Goal: Communication & Community: Answer question/provide support

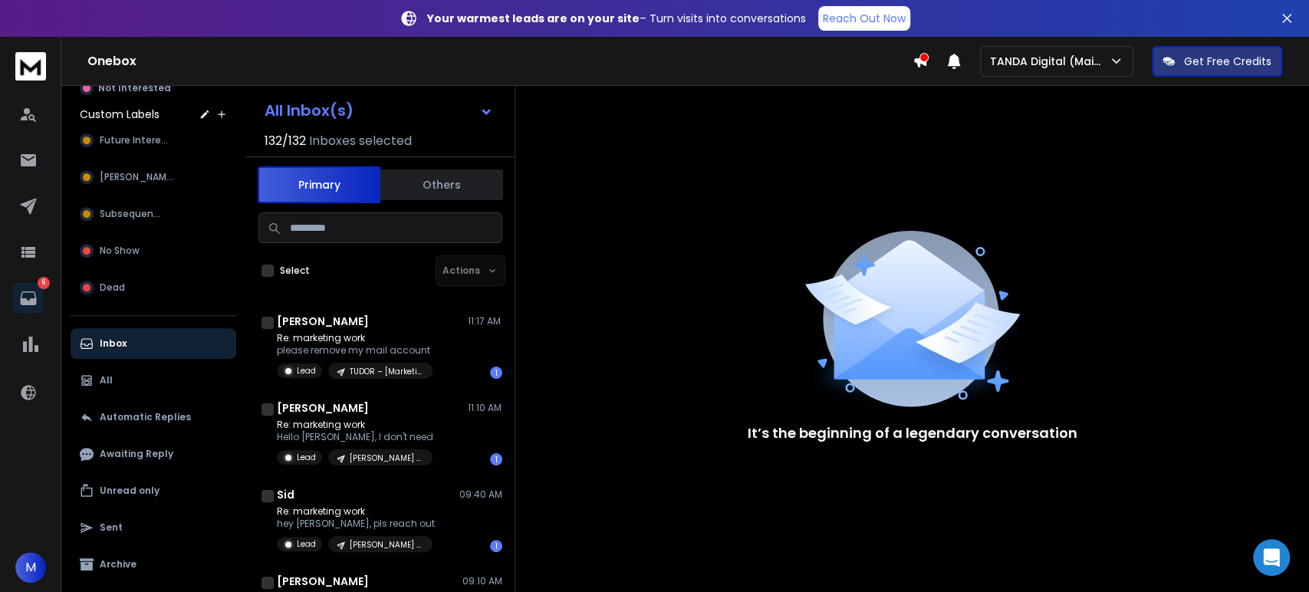
scroll to position [468, 0]
click at [145, 485] on p "Unread only" at bounding box center [130, 491] width 60 height 12
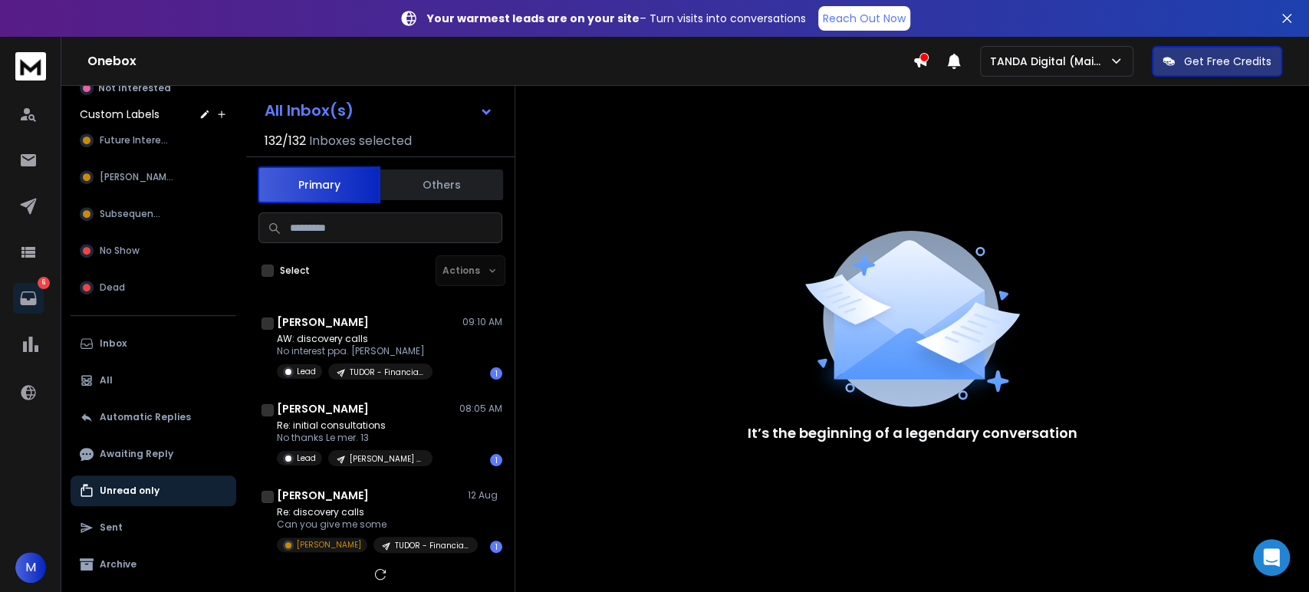
scroll to position [244, 0]
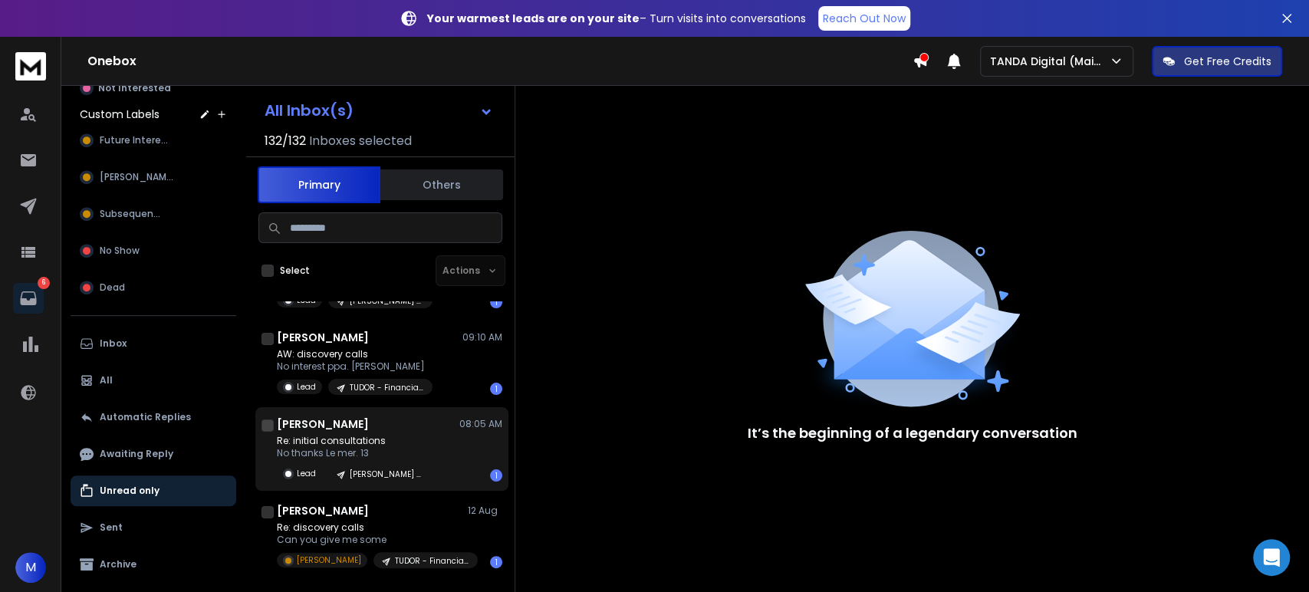
click at [411, 456] on p "No thanks Le mer. 13" at bounding box center [355, 453] width 156 height 12
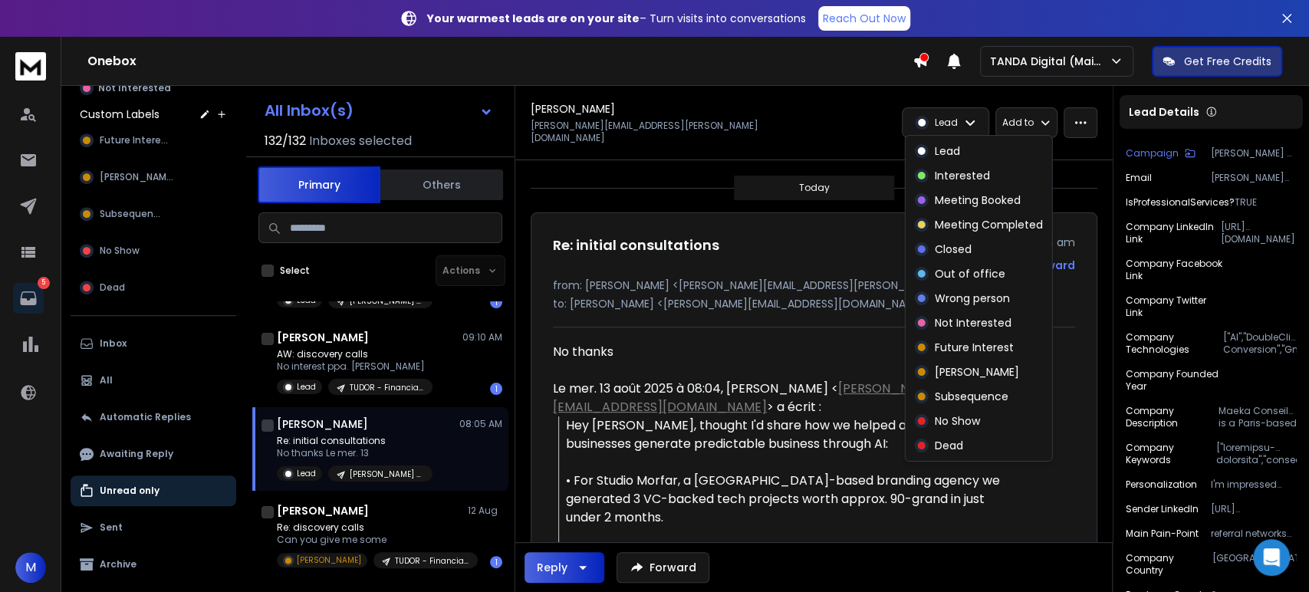
click at [938, 123] on div "Lead" at bounding box center [946, 122] width 86 height 29
click at [926, 312] on div "Not Interested" at bounding box center [979, 323] width 140 height 25
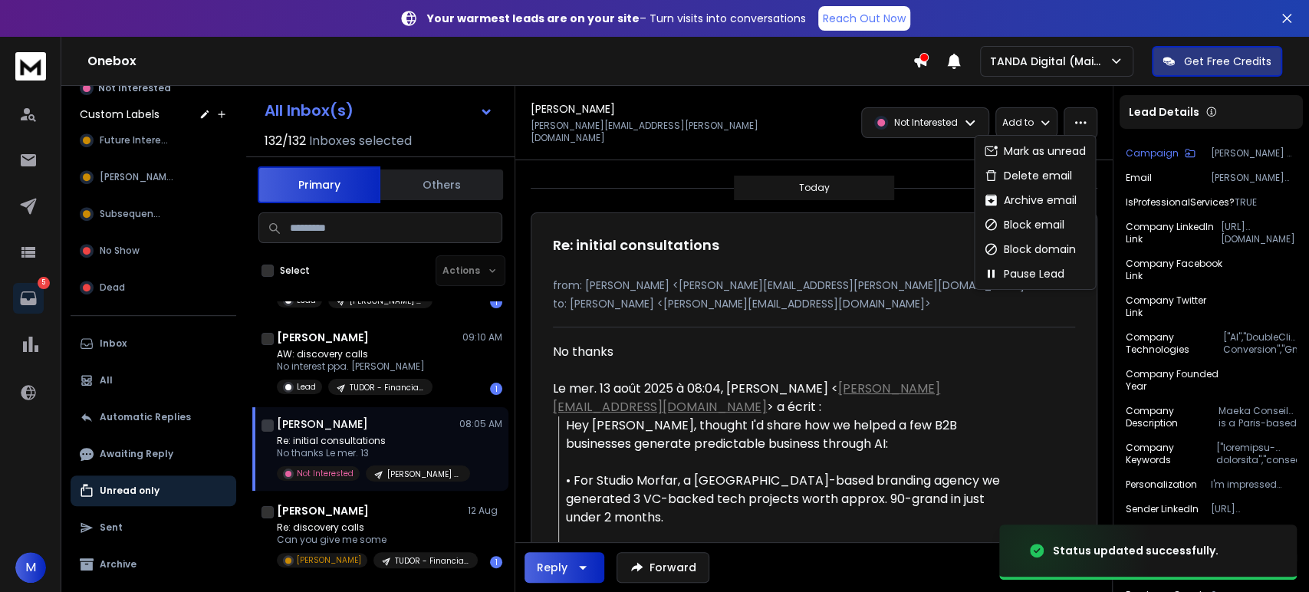
click at [1083, 116] on icon "button" at bounding box center [1081, 123] width 14 height 14
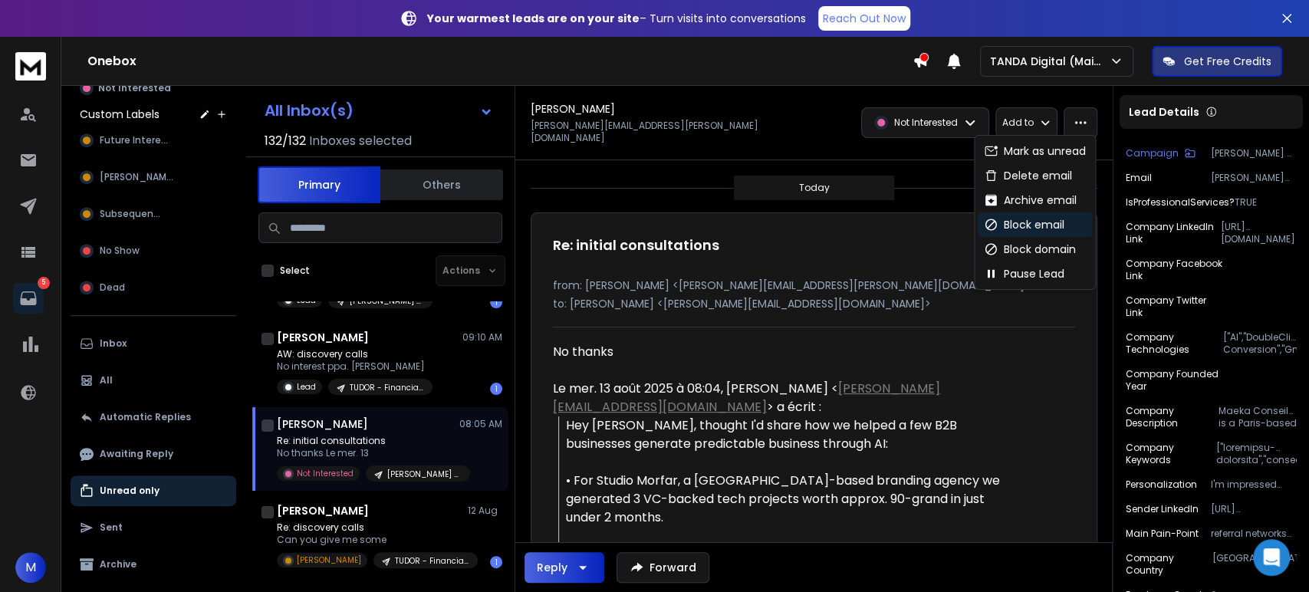
click at [1032, 225] on div "Block email" at bounding box center [1024, 224] width 81 height 15
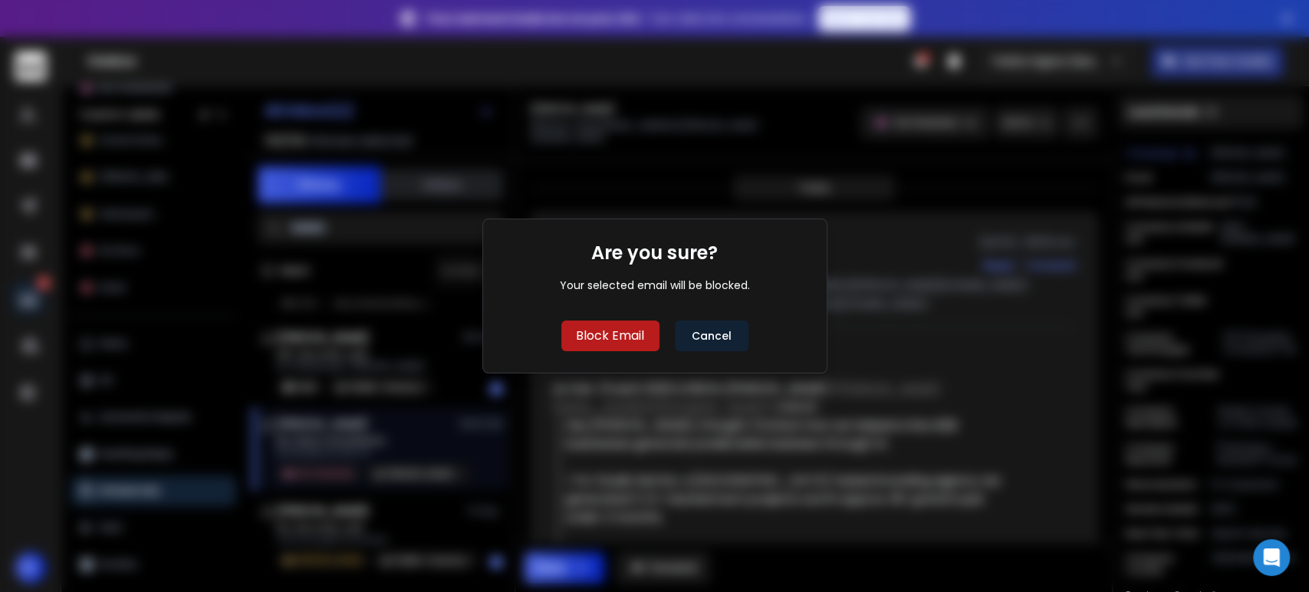
click at [615, 324] on button "Block Email" at bounding box center [610, 336] width 98 height 31
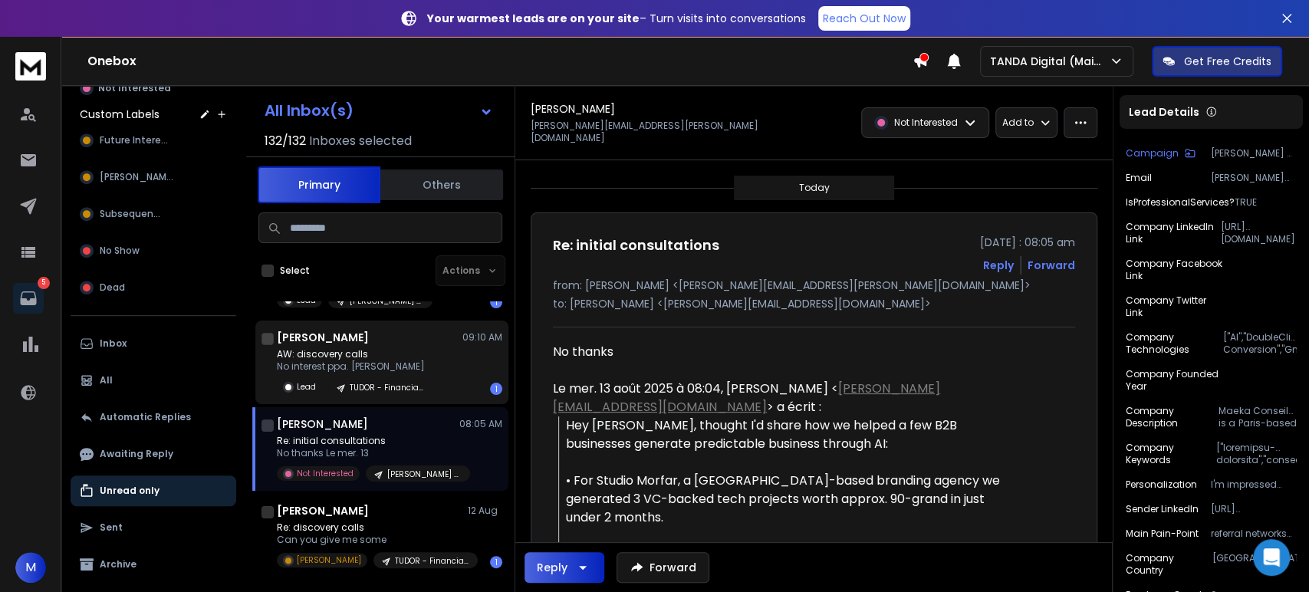
click at [347, 344] on div "[PERSON_NAME] 09:10 AM" at bounding box center [389, 337] width 225 height 15
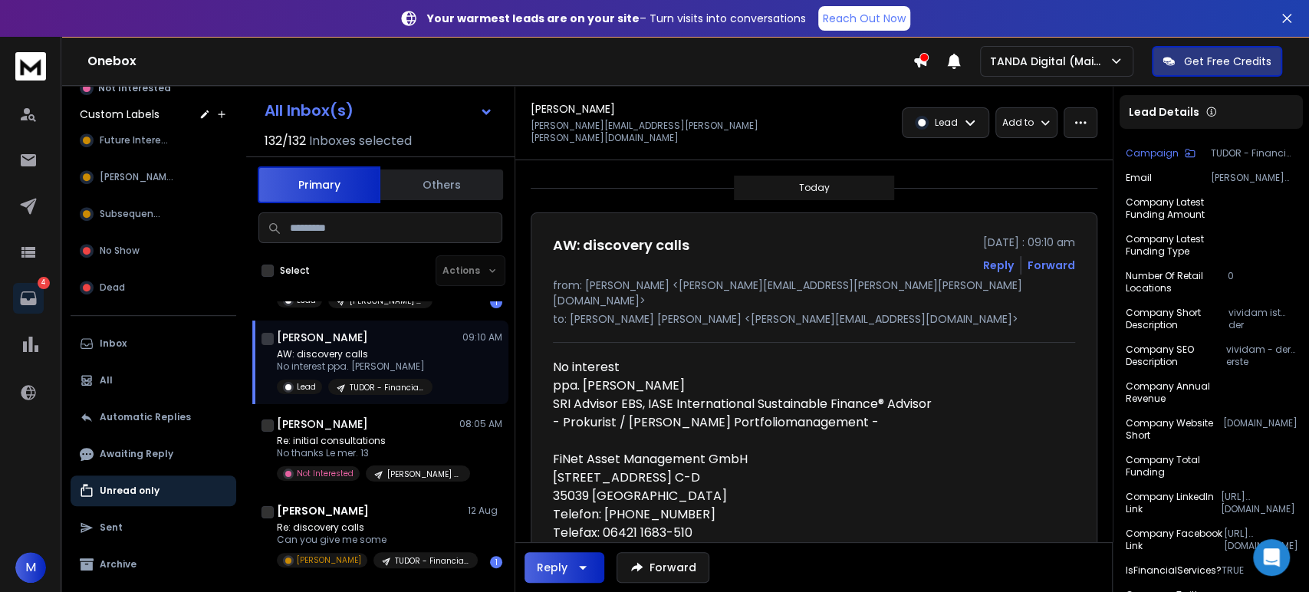
click at [979, 108] on div "Lead" at bounding box center [946, 122] width 86 height 29
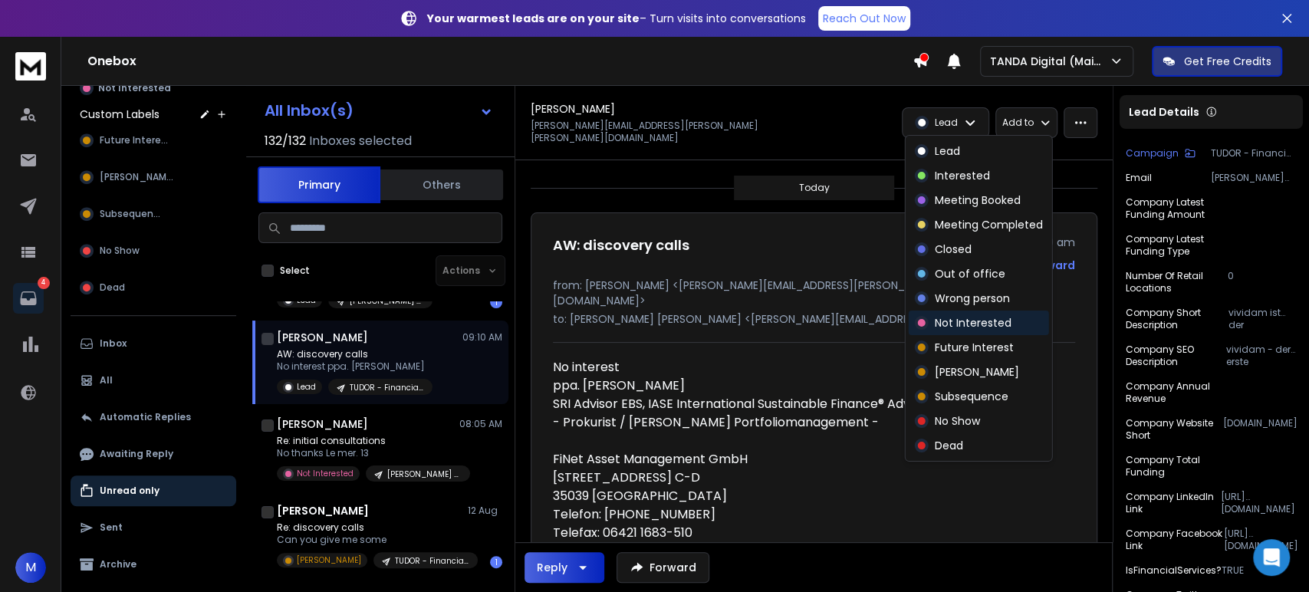
click at [943, 315] on p "Not Interested" at bounding box center [973, 322] width 77 height 15
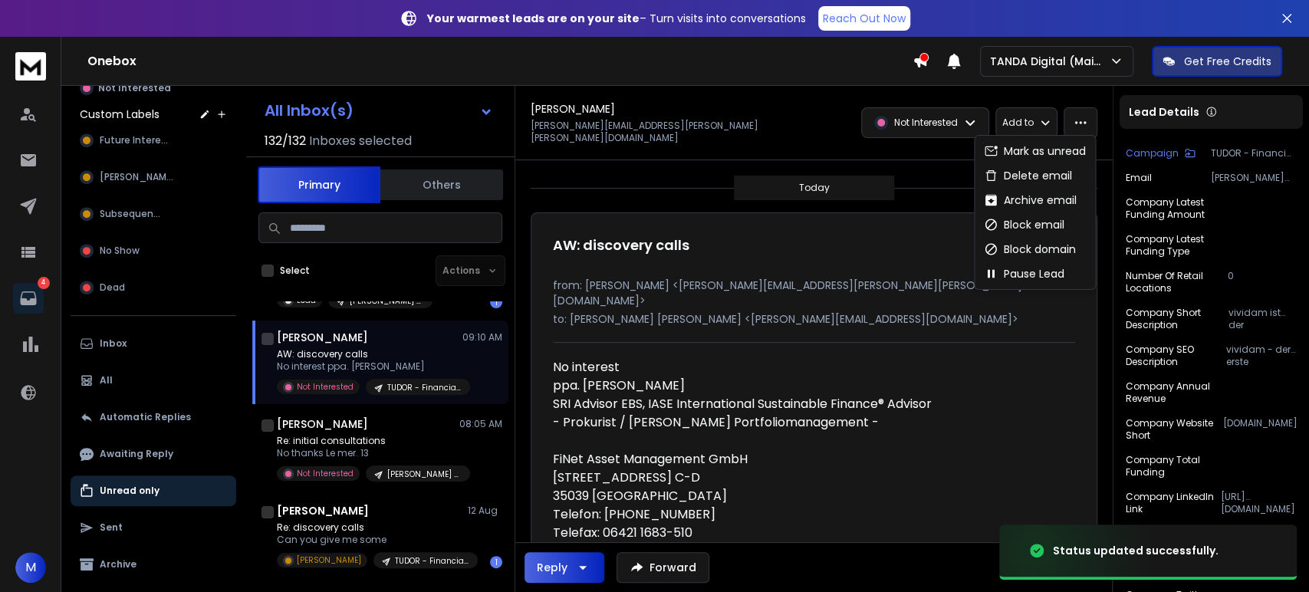
click at [1068, 124] on button "button" at bounding box center [1081, 122] width 34 height 31
click at [1018, 222] on div "Block email" at bounding box center [1024, 224] width 81 height 15
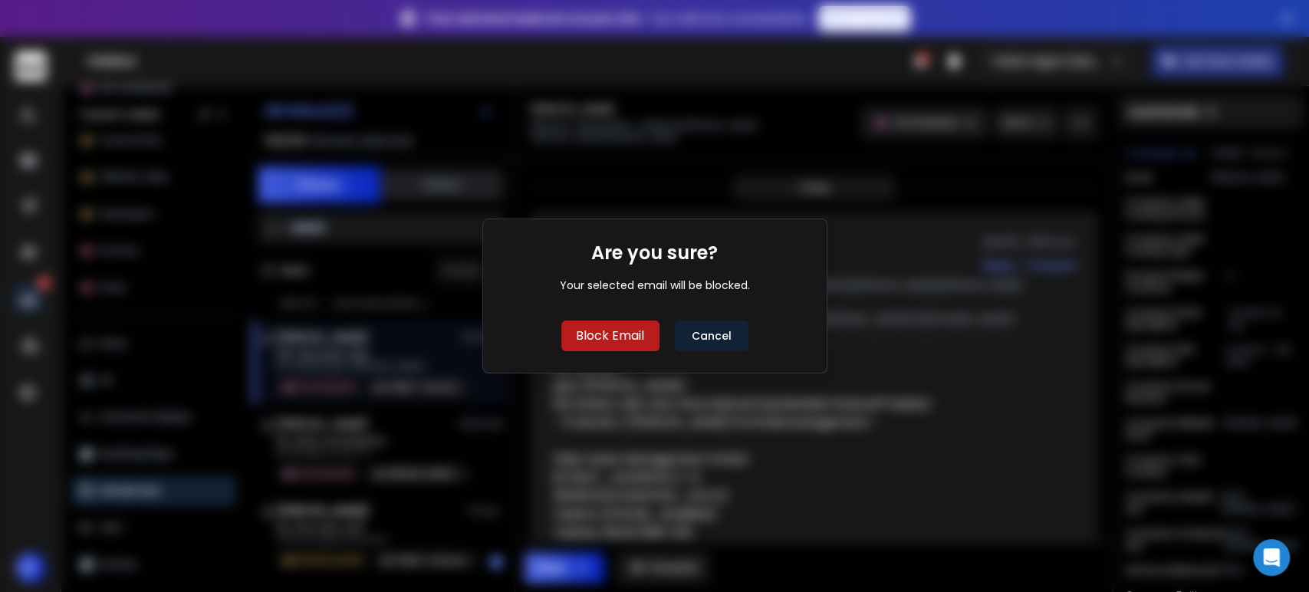
click at [604, 324] on button "Block Email" at bounding box center [610, 336] width 98 height 31
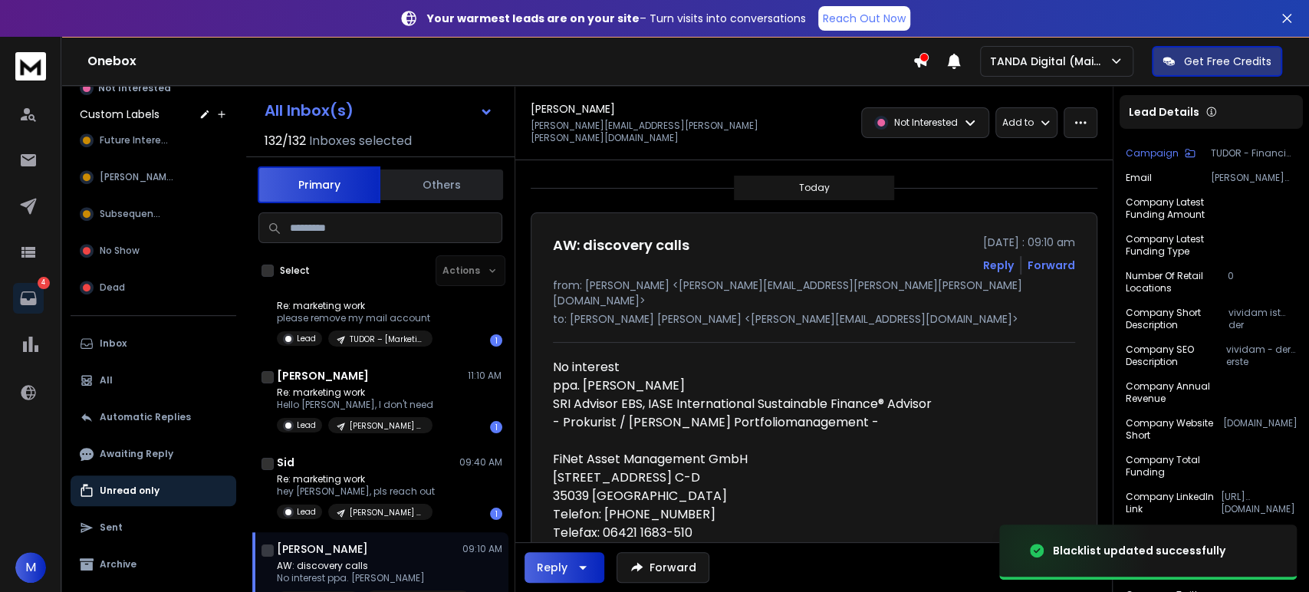
scroll to position [31, 0]
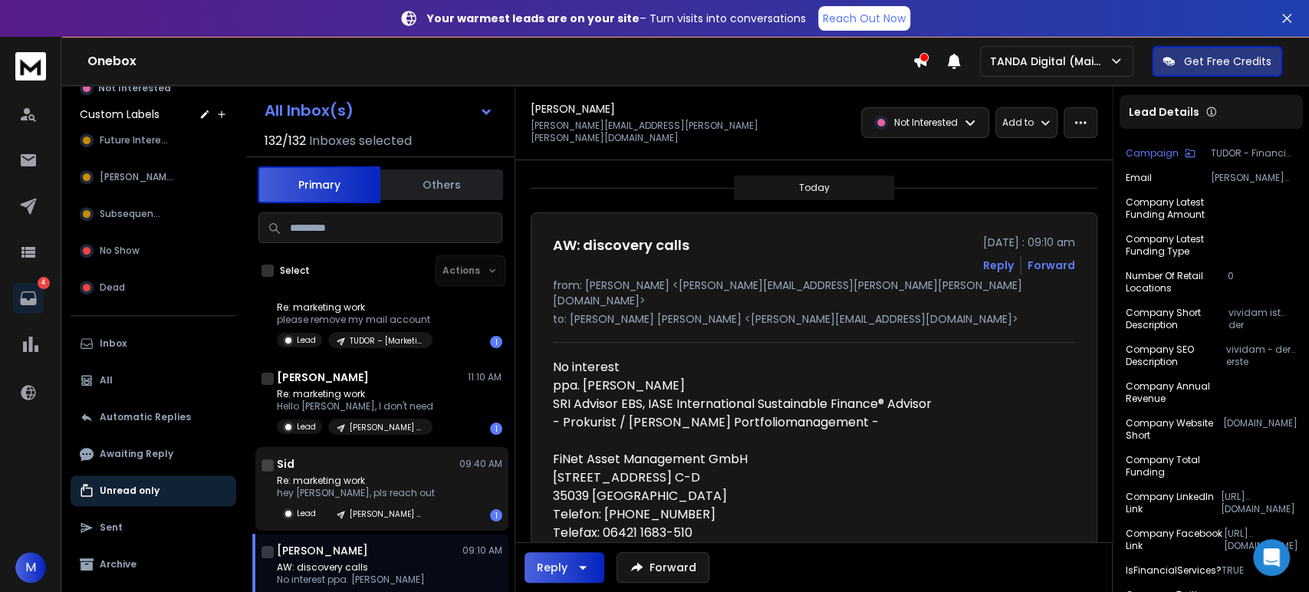
click at [326, 475] on p "Re: marketing work" at bounding box center [356, 481] width 158 height 12
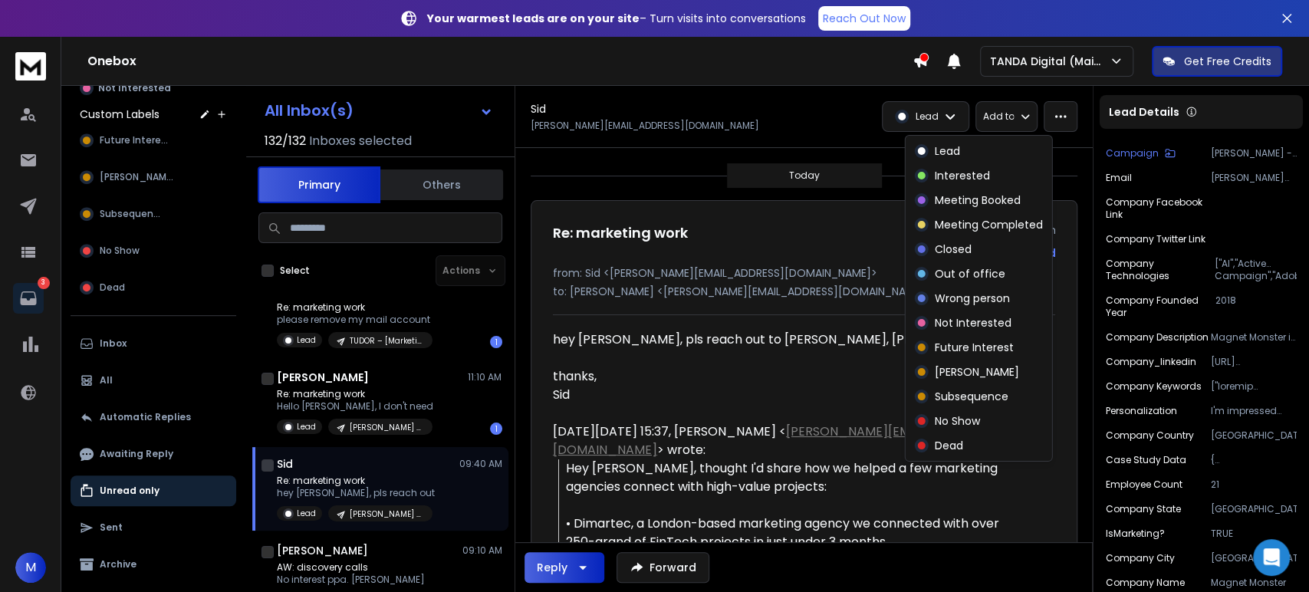
click at [956, 111] on icon at bounding box center [950, 116] width 12 height 12
click at [942, 365] on p "[PERSON_NAME]" at bounding box center [977, 371] width 84 height 15
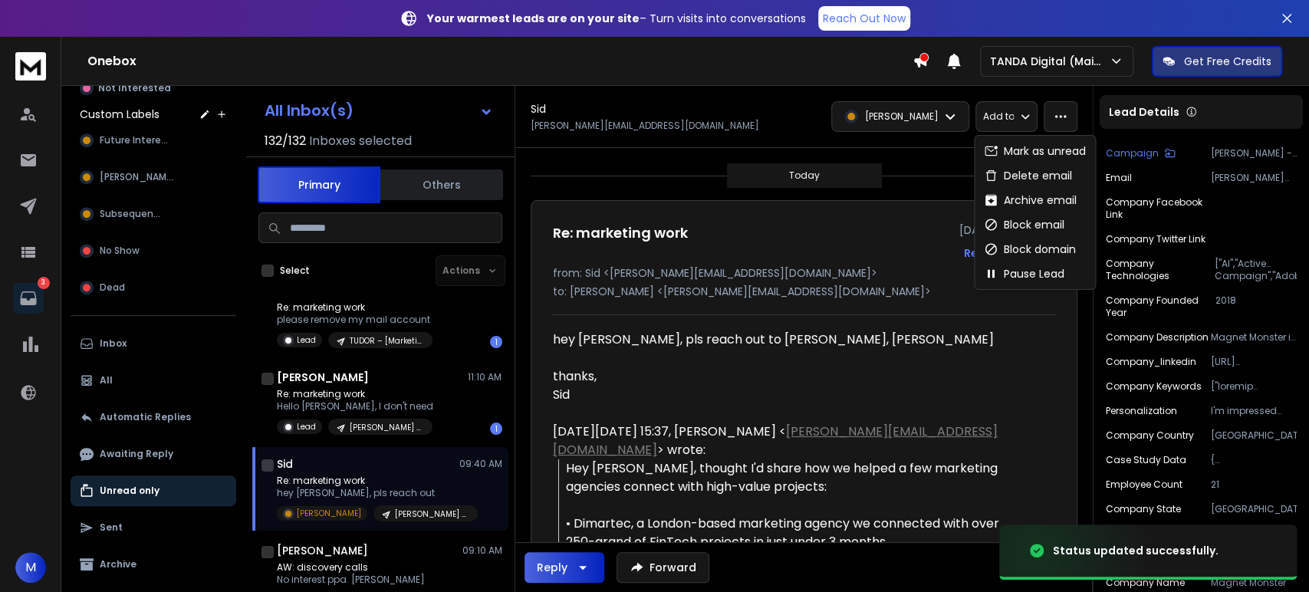
click at [1078, 107] on button "button" at bounding box center [1061, 116] width 34 height 31
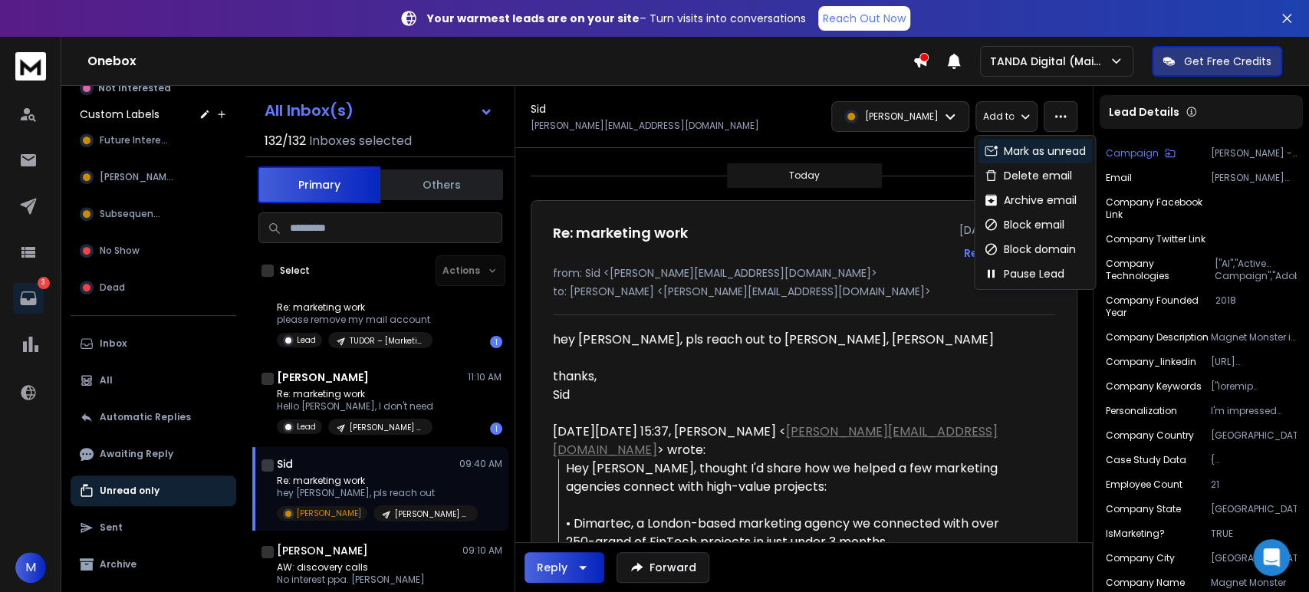
click at [1037, 152] on div "Mark as unread" at bounding box center [1035, 150] width 102 height 15
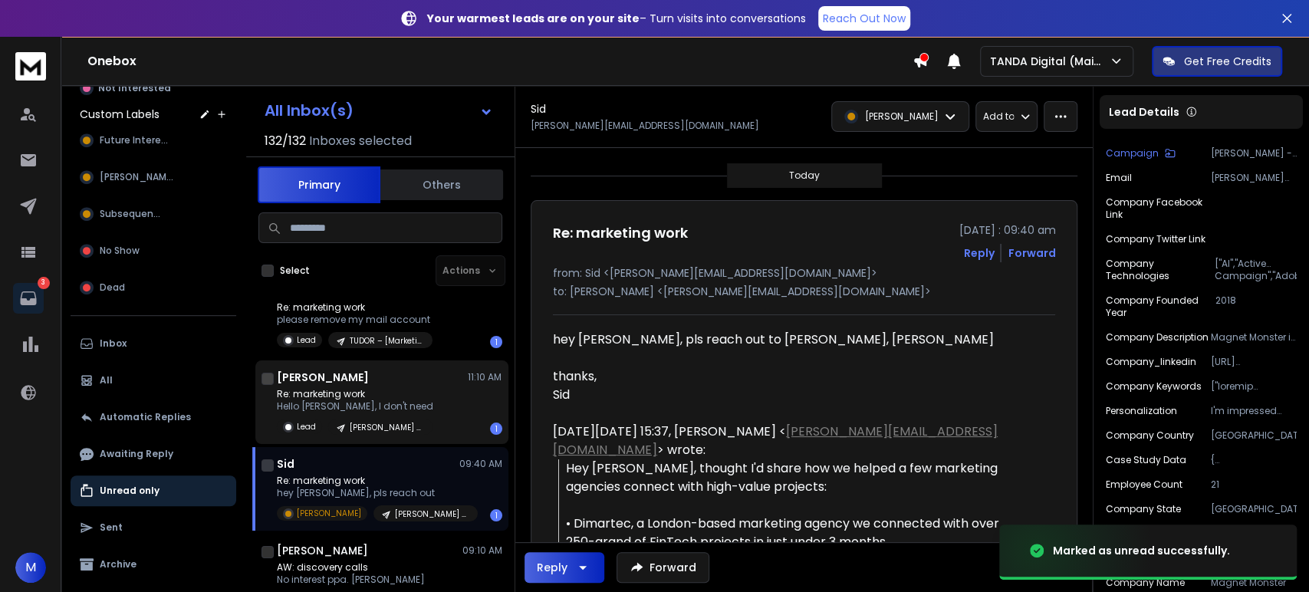
click at [389, 387] on div "[PERSON_NAME] 11:10 AM Re: marketing work Hello [PERSON_NAME], I don't need Lea…" at bounding box center [389, 402] width 225 height 65
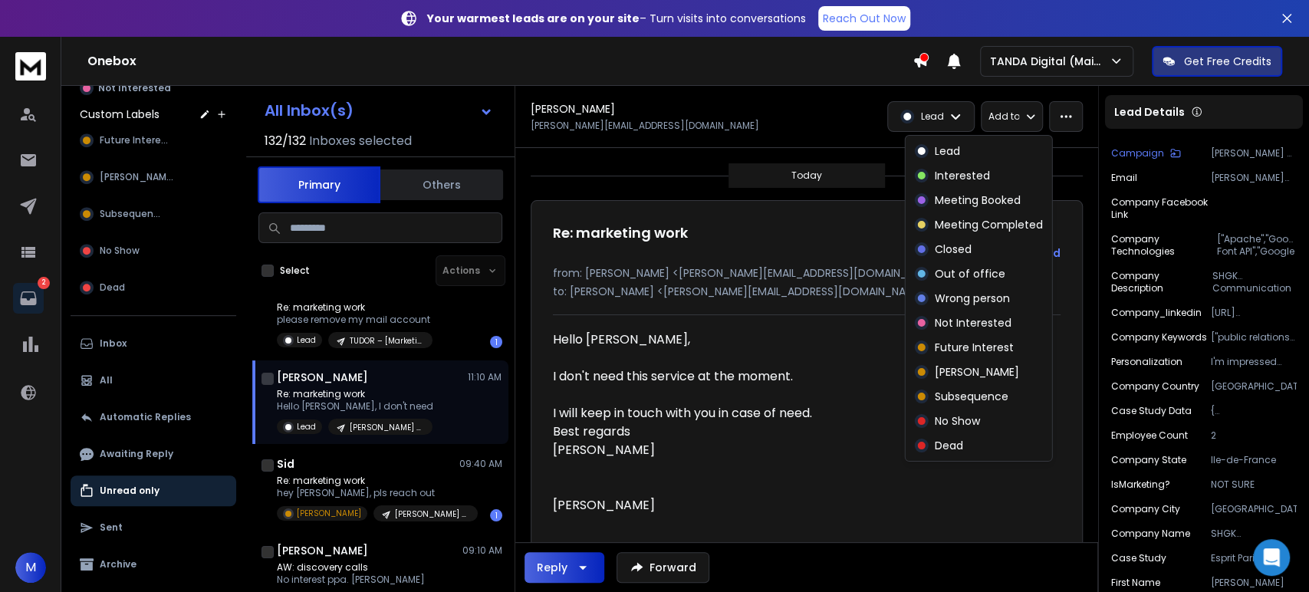
click at [939, 117] on p "Lead" at bounding box center [931, 116] width 23 height 12
click at [941, 347] on p "Future Interest" at bounding box center [974, 347] width 79 height 15
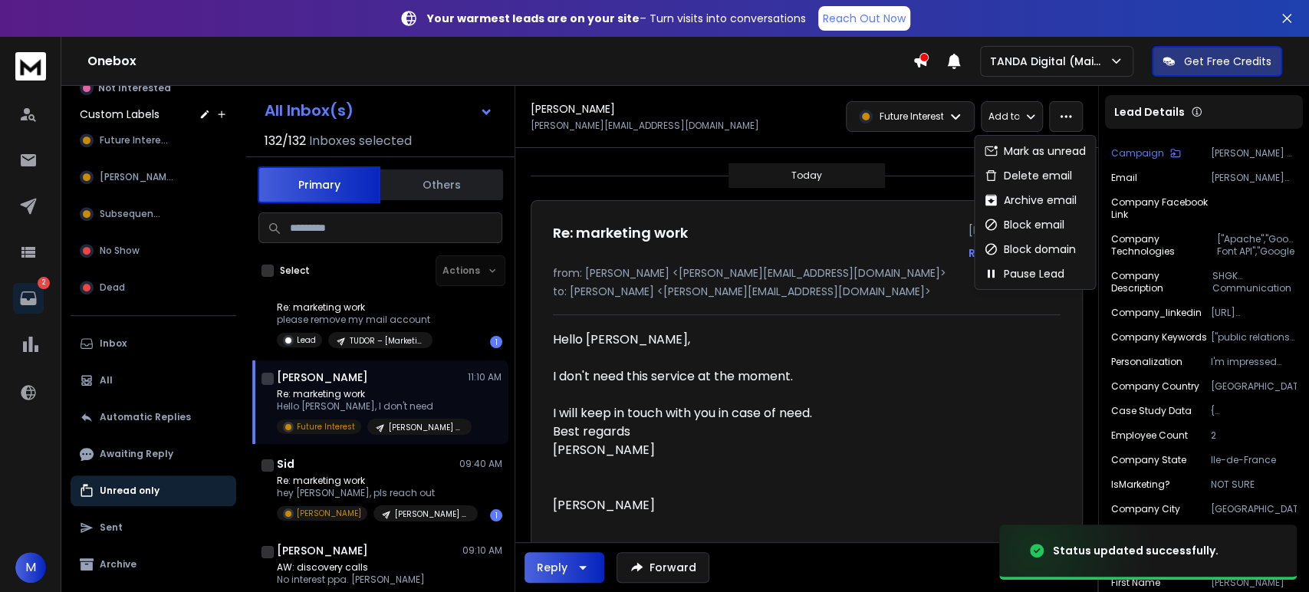
click at [1083, 117] on button "button" at bounding box center [1066, 116] width 34 height 31
click at [1042, 274] on div "Pause Lead" at bounding box center [1024, 273] width 81 height 15
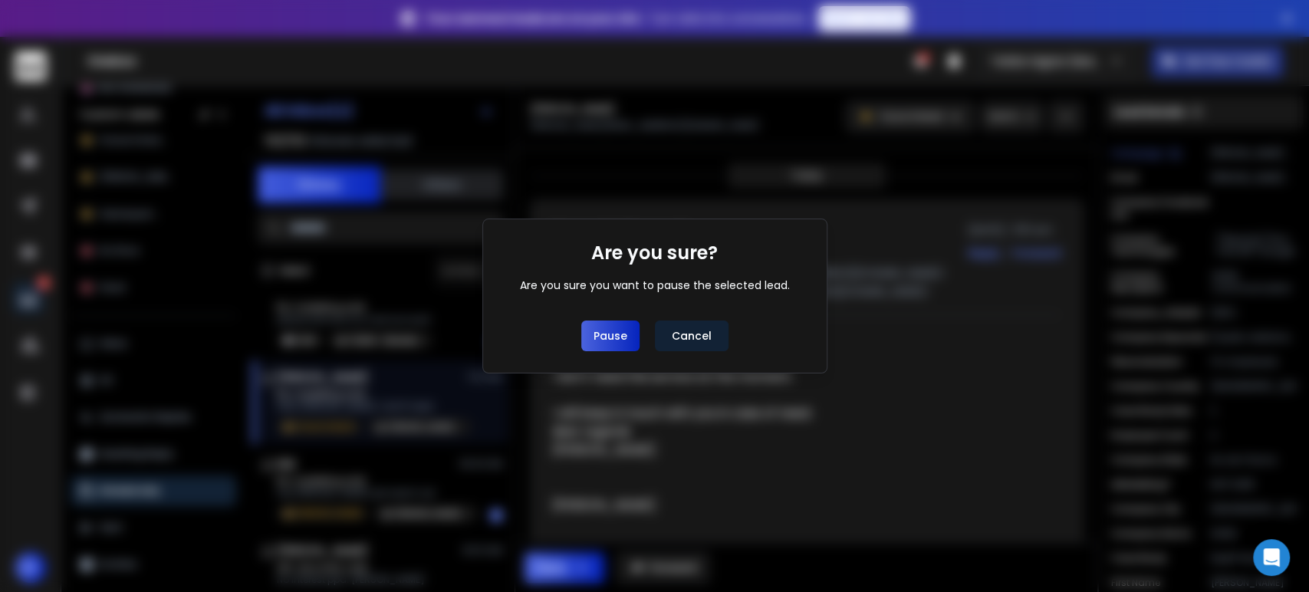
click at [693, 336] on button "Cancel" at bounding box center [692, 336] width 74 height 31
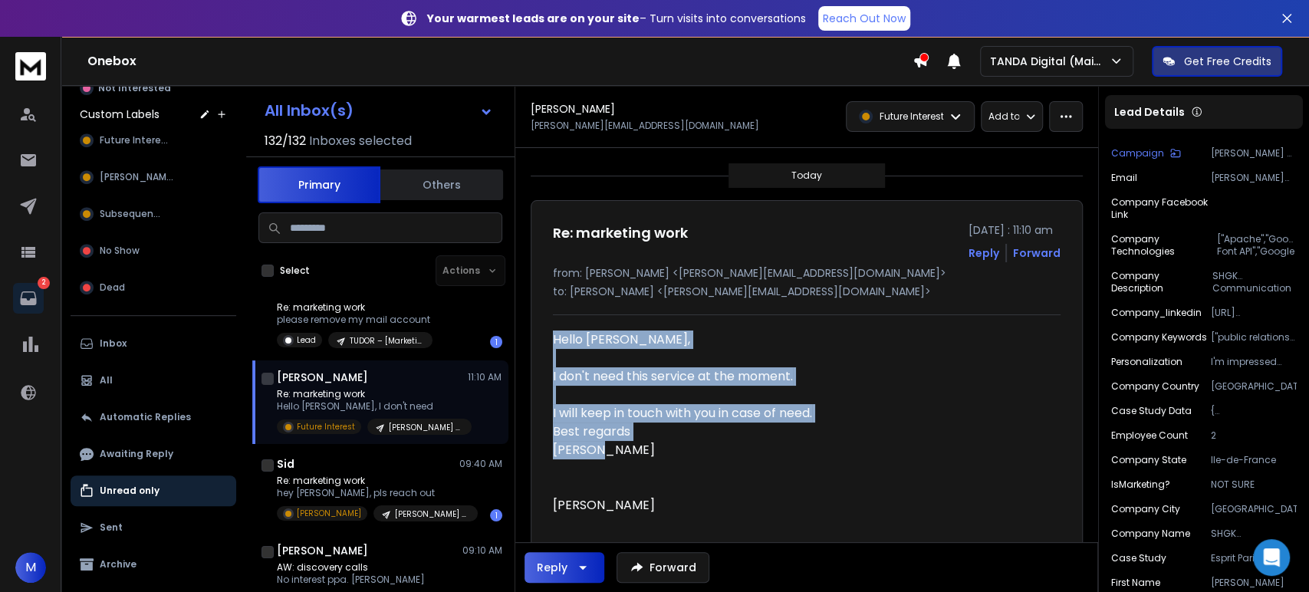
drag, startPoint x: 610, startPoint y: 459, endPoint x: 552, endPoint y: 331, distance: 140.4
click at [553, 331] on div "Hello [PERSON_NAME], I don't need this service at the moment. I will keep in to…" at bounding box center [783, 549] width 460 height 436
copy div "Hello [PERSON_NAME], I don't need this service at the moment. I will keep in to…"
click at [555, 565] on div "Reply" at bounding box center [552, 567] width 31 height 15
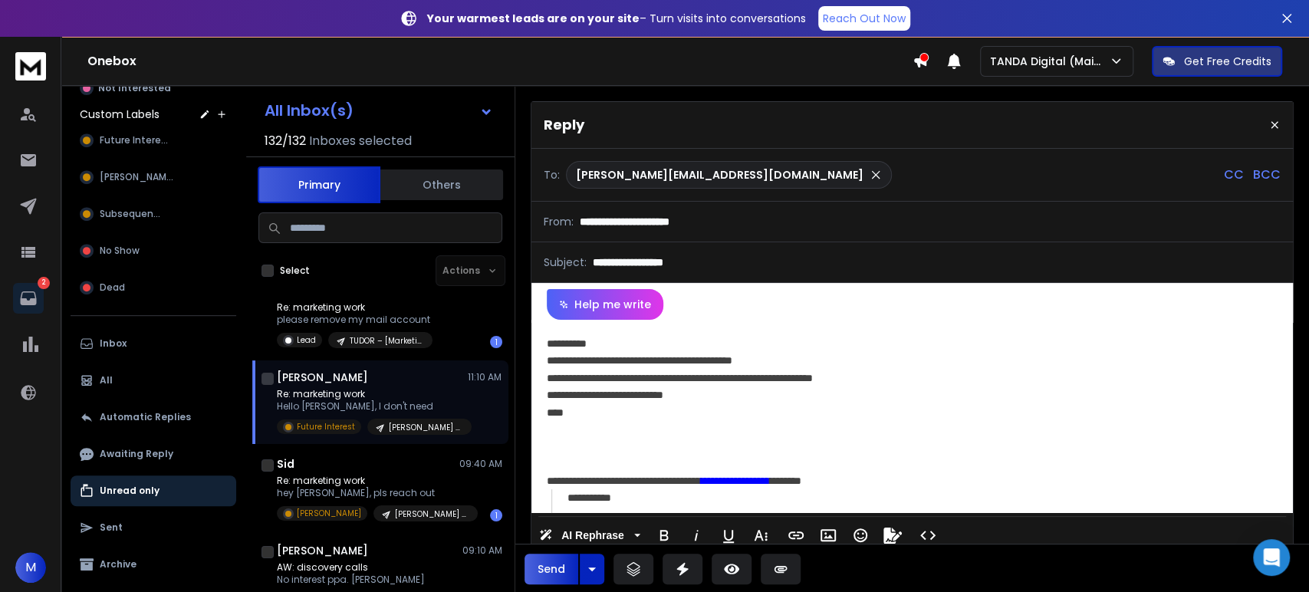
click at [638, 343] on p "**********" at bounding box center [904, 343] width 714 height 17
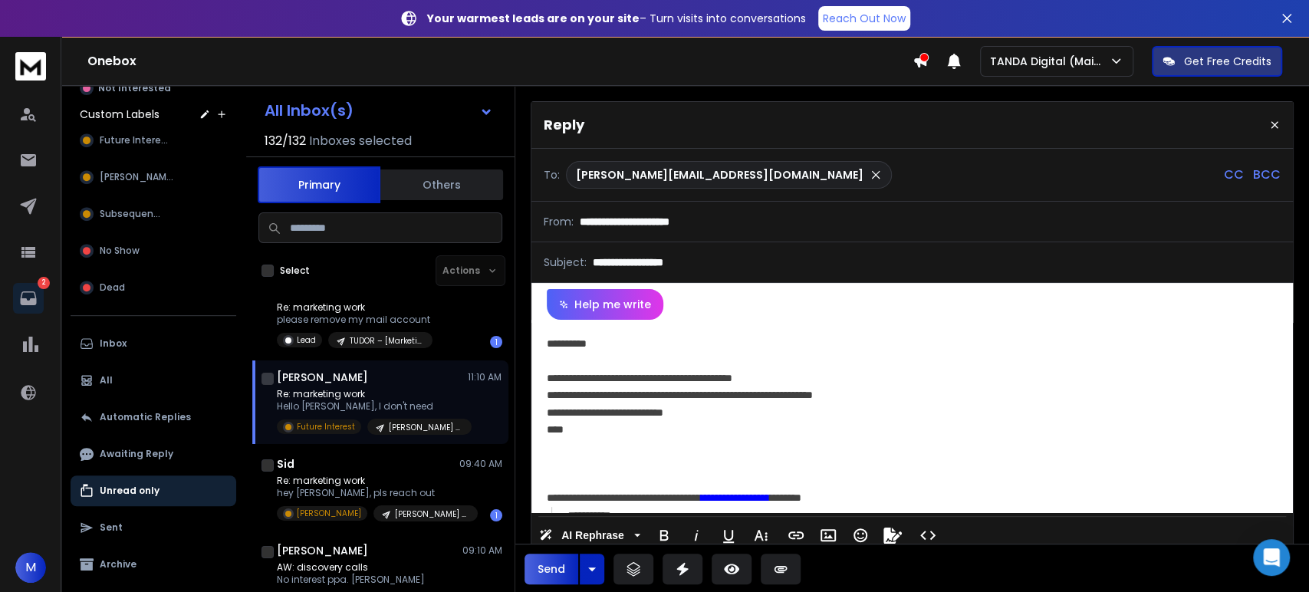
click at [783, 382] on p "**********" at bounding box center [904, 387] width 714 height 35
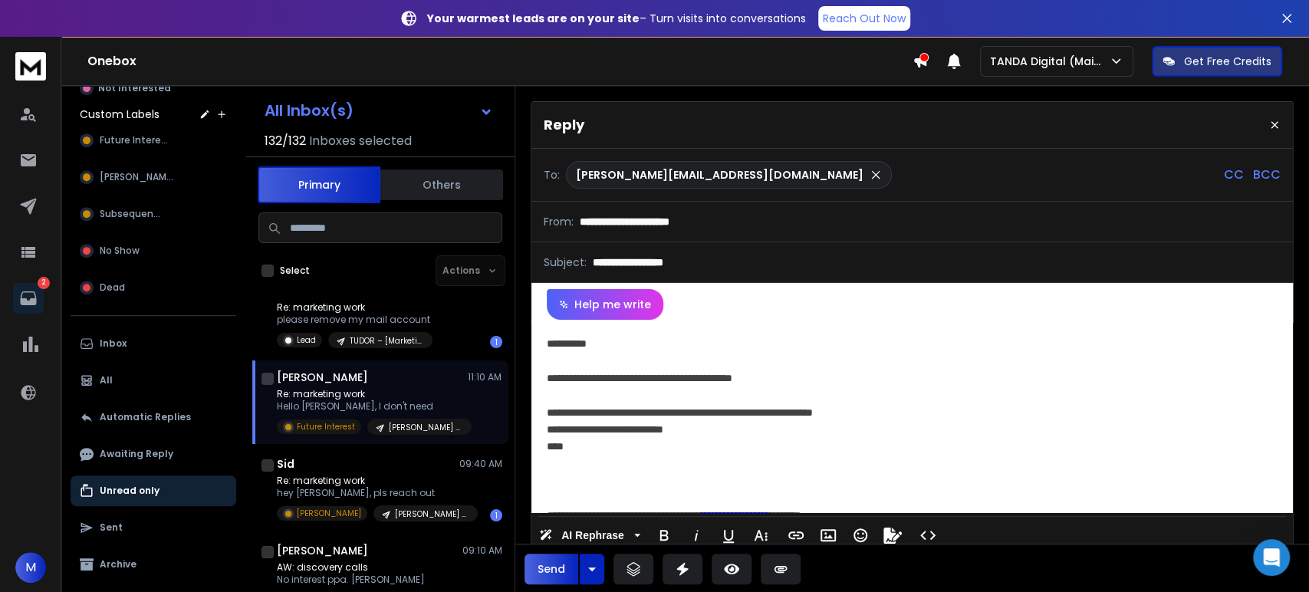
click at [865, 416] on p "**********" at bounding box center [904, 395] width 714 height 51
click at [561, 571] on button "Send" at bounding box center [552, 569] width 54 height 31
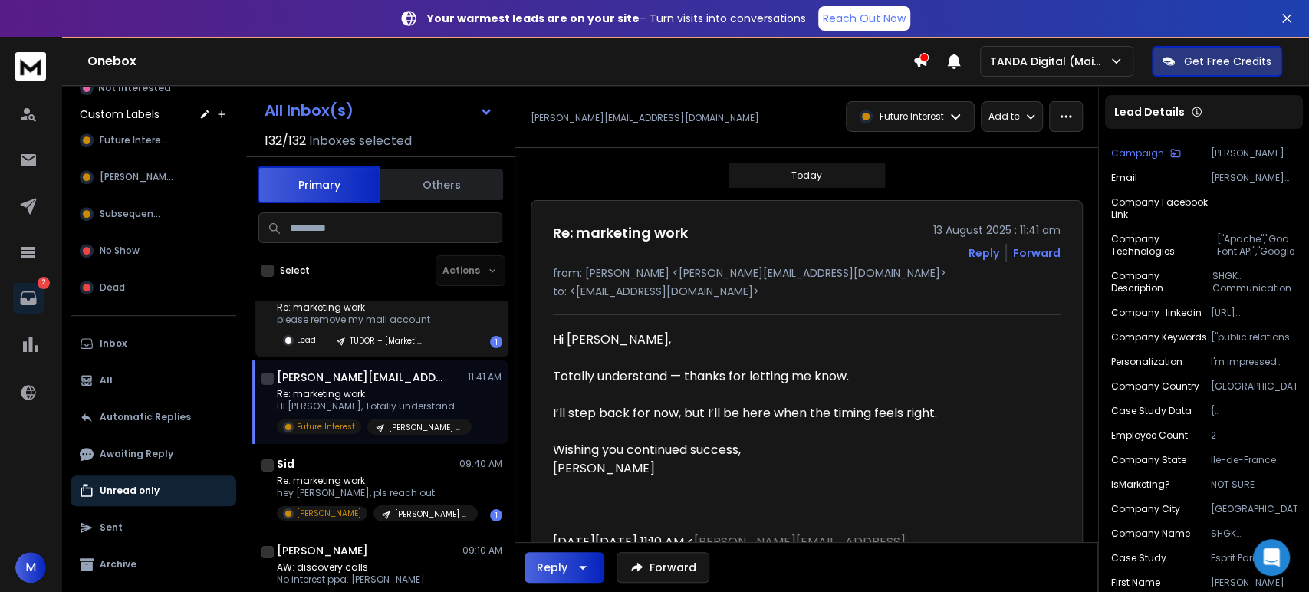
click at [344, 308] on p "Re: marketing work" at bounding box center [355, 307] width 156 height 12
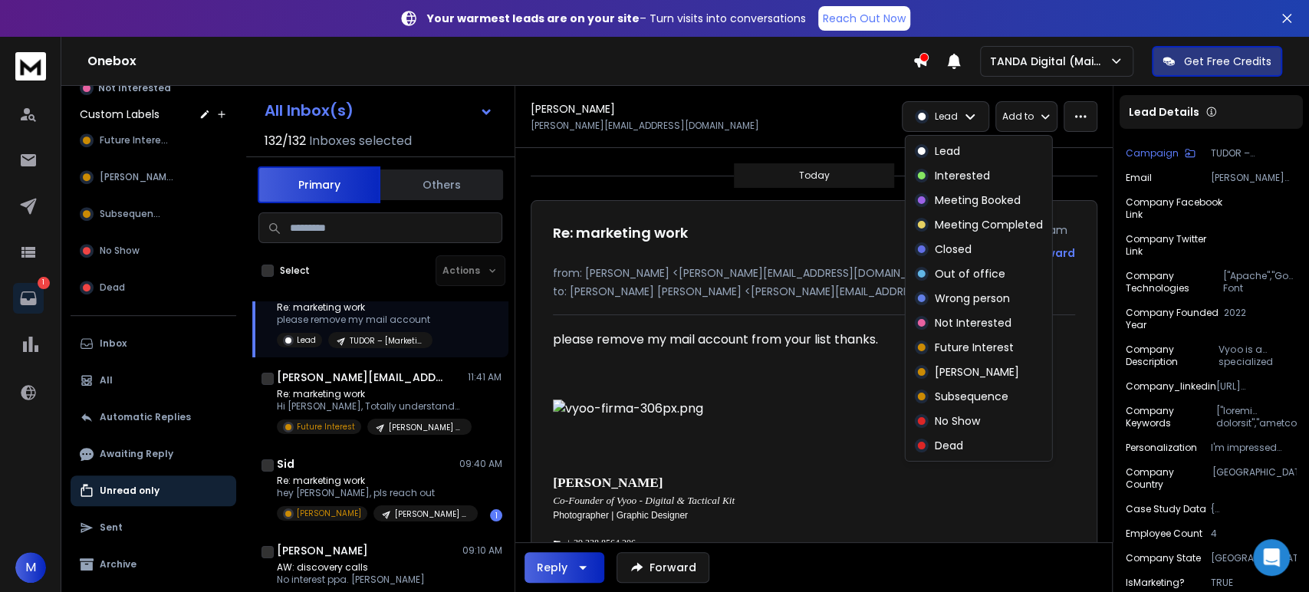
click at [957, 114] on p "Lead" at bounding box center [946, 116] width 23 height 12
click at [959, 320] on p "Not Interested" at bounding box center [973, 322] width 77 height 15
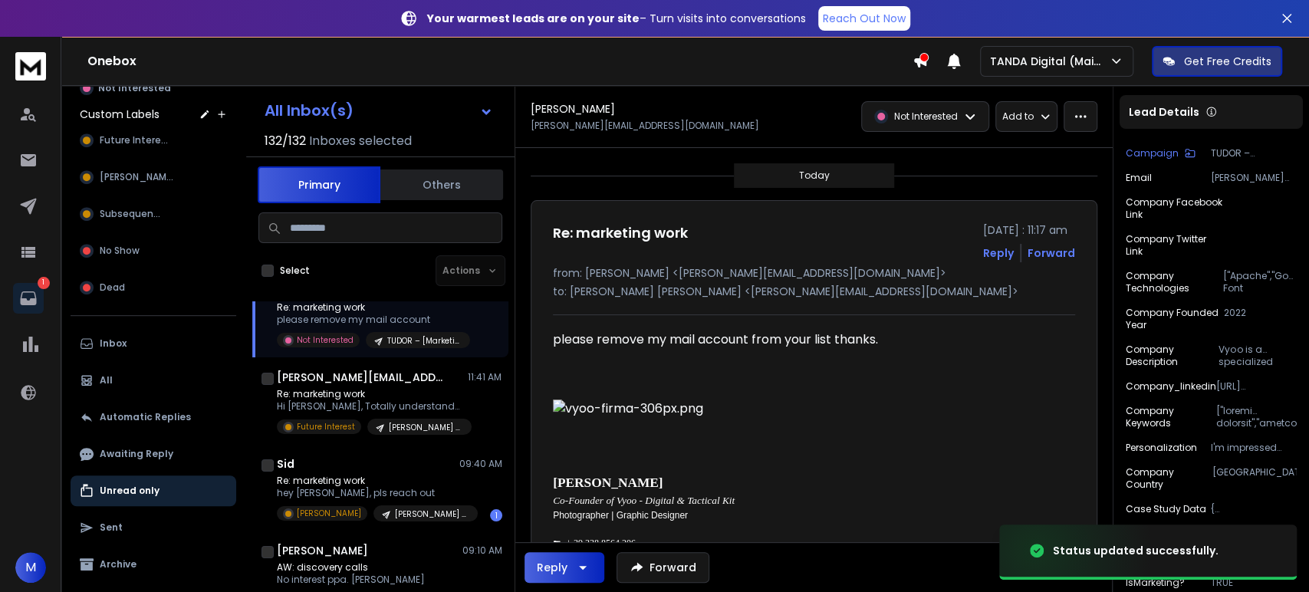
drag, startPoint x: 1098, startPoint y: 117, endPoint x: 1080, endPoint y: 110, distance: 19.9
click at [1080, 110] on div "[PERSON_NAME] [PERSON_NAME] [PERSON_NAME][EMAIL_ADDRESS][DOMAIN_NAME] Not Inter…" at bounding box center [813, 117] width 597 height 62
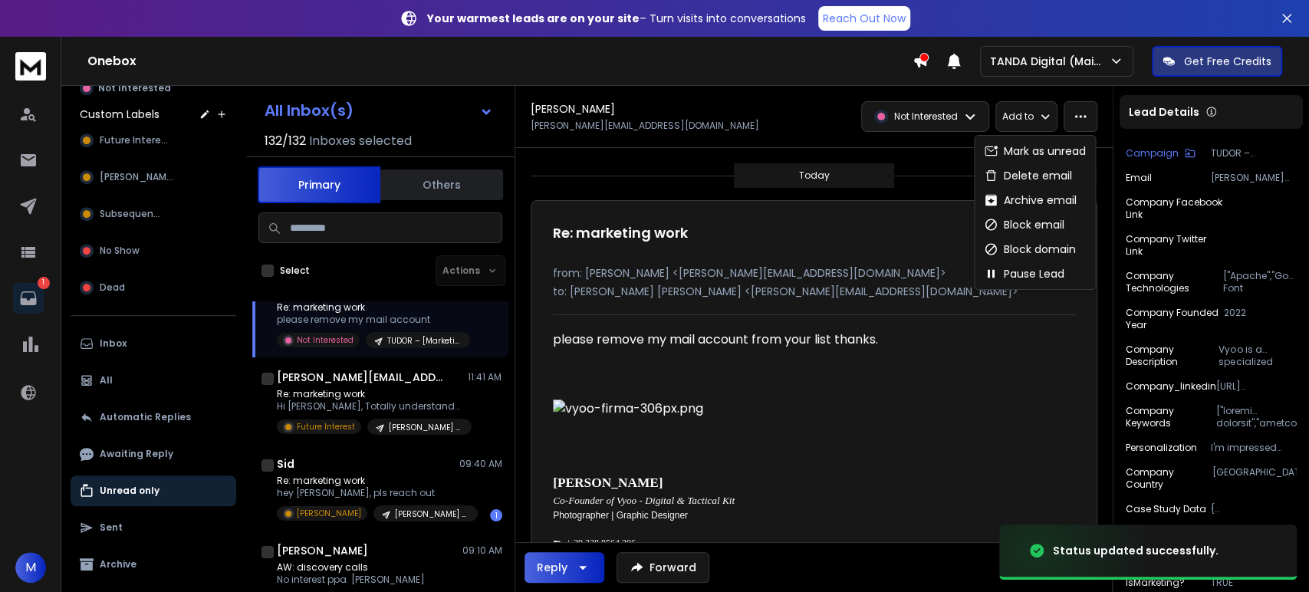
click at [1080, 110] on icon "button" at bounding box center [1081, 117] width 14 height 14
click at [1022, 228] on div "Block email" at bounding box center [1024, 224] width 81 height 15
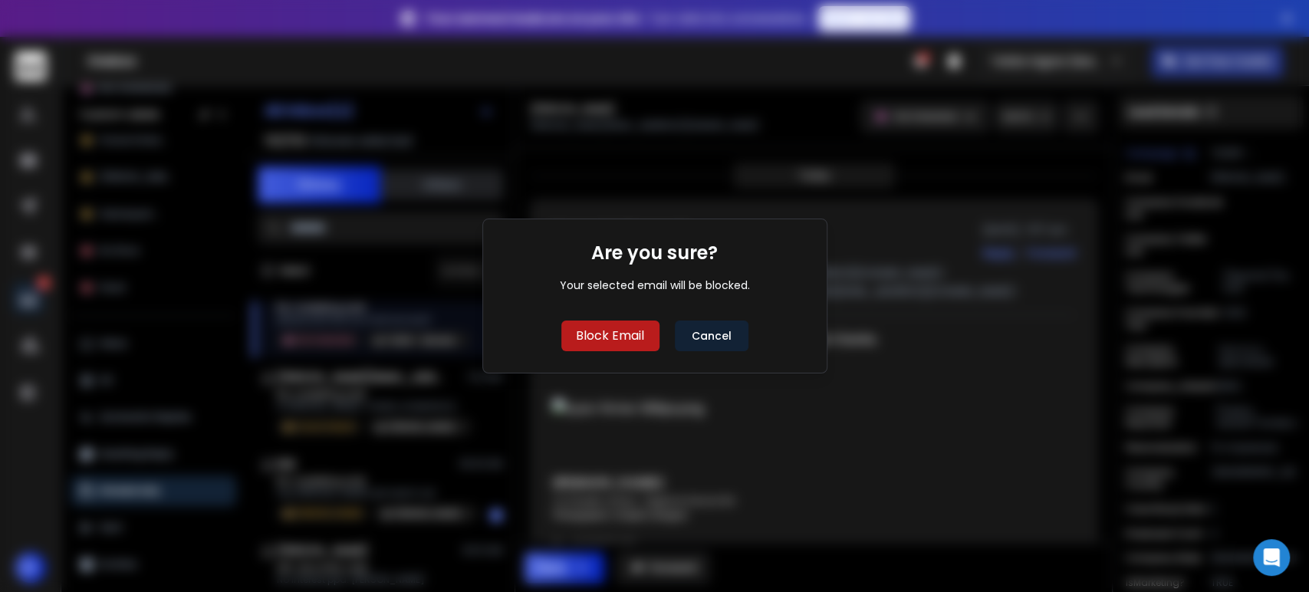
click at [584, 339] on button "Block Email" at bounding box center [610, 336] width 98 height 31
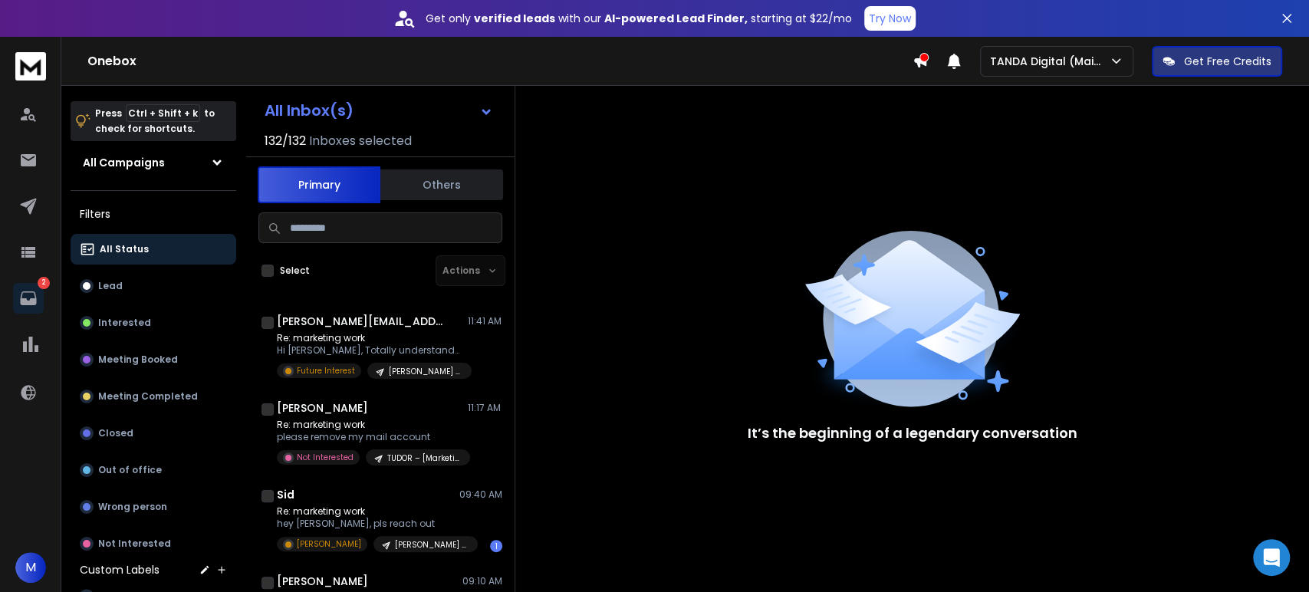
click at [706, 245] on div "It’s the beginning of a legendary conversation" at bounding box center [912, 337] width 794 height 503
